Goal: Navigation & Orientation: Find specific page/section

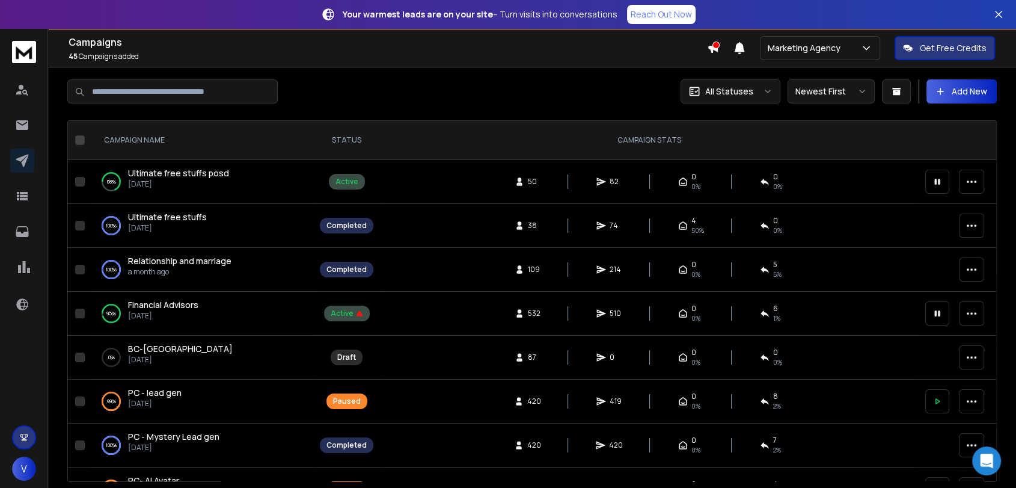
click at [441, 88] on div at bounding box center [299, 91] width 465 height 24
click at [488, 96] on div at bounding box center [299, 91] width 465 height 24
click at [28, 237] on icon at bounding box center [22, 231] width 14 height 14
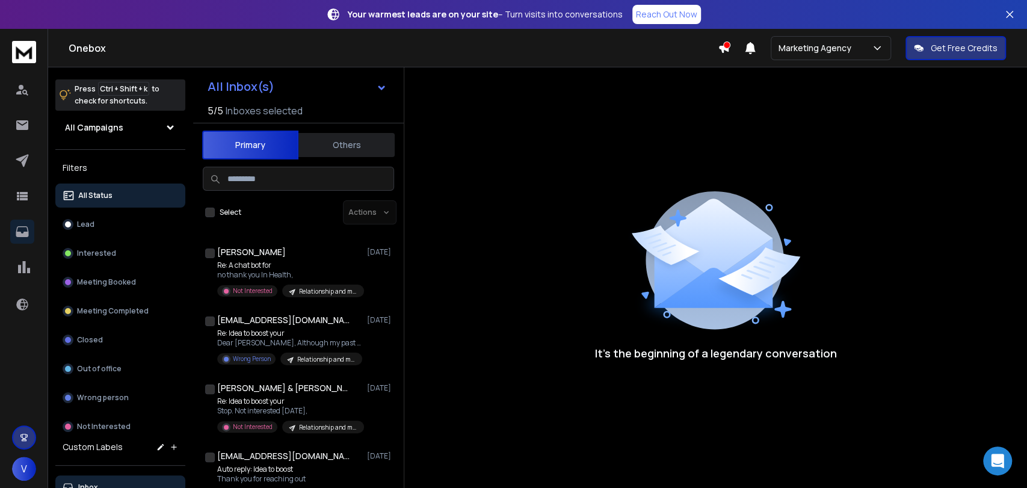
click at [330, 152] on button "Others" at bounding box center [346, 145] width 96 height 26
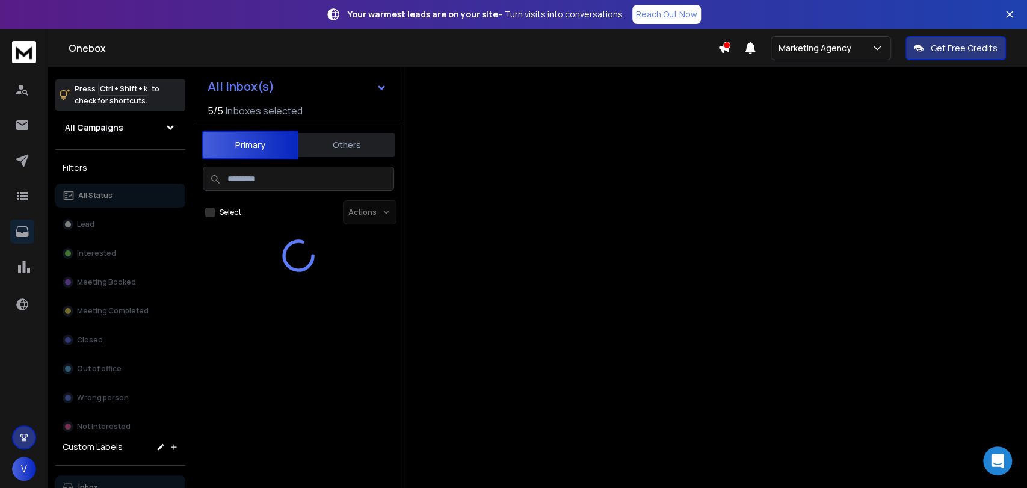
click at [269, 144] on button "Primary" at bounding box center [250, 145] width 96 height 29
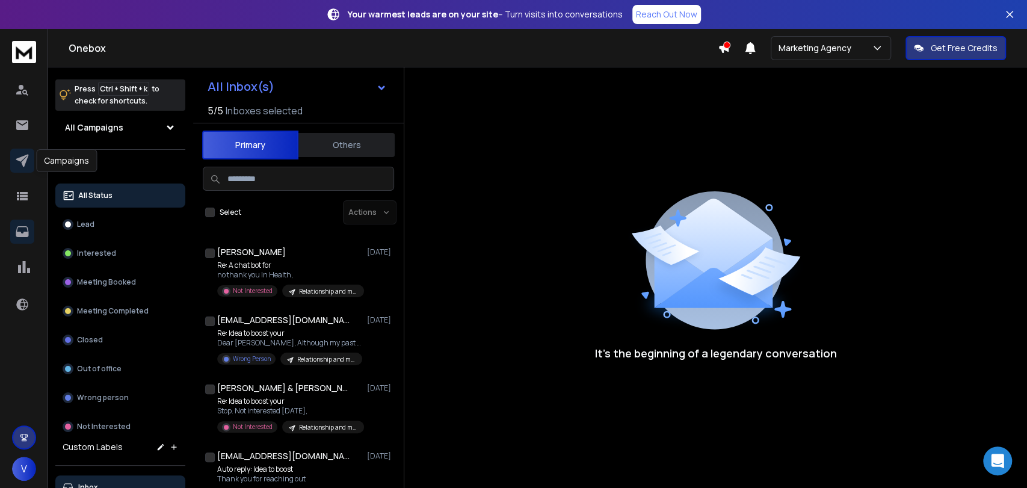
click at [28, 155] on icon at bounding box center [22, 160] width 13 height 13
